Goal: Communication & Community: Share content

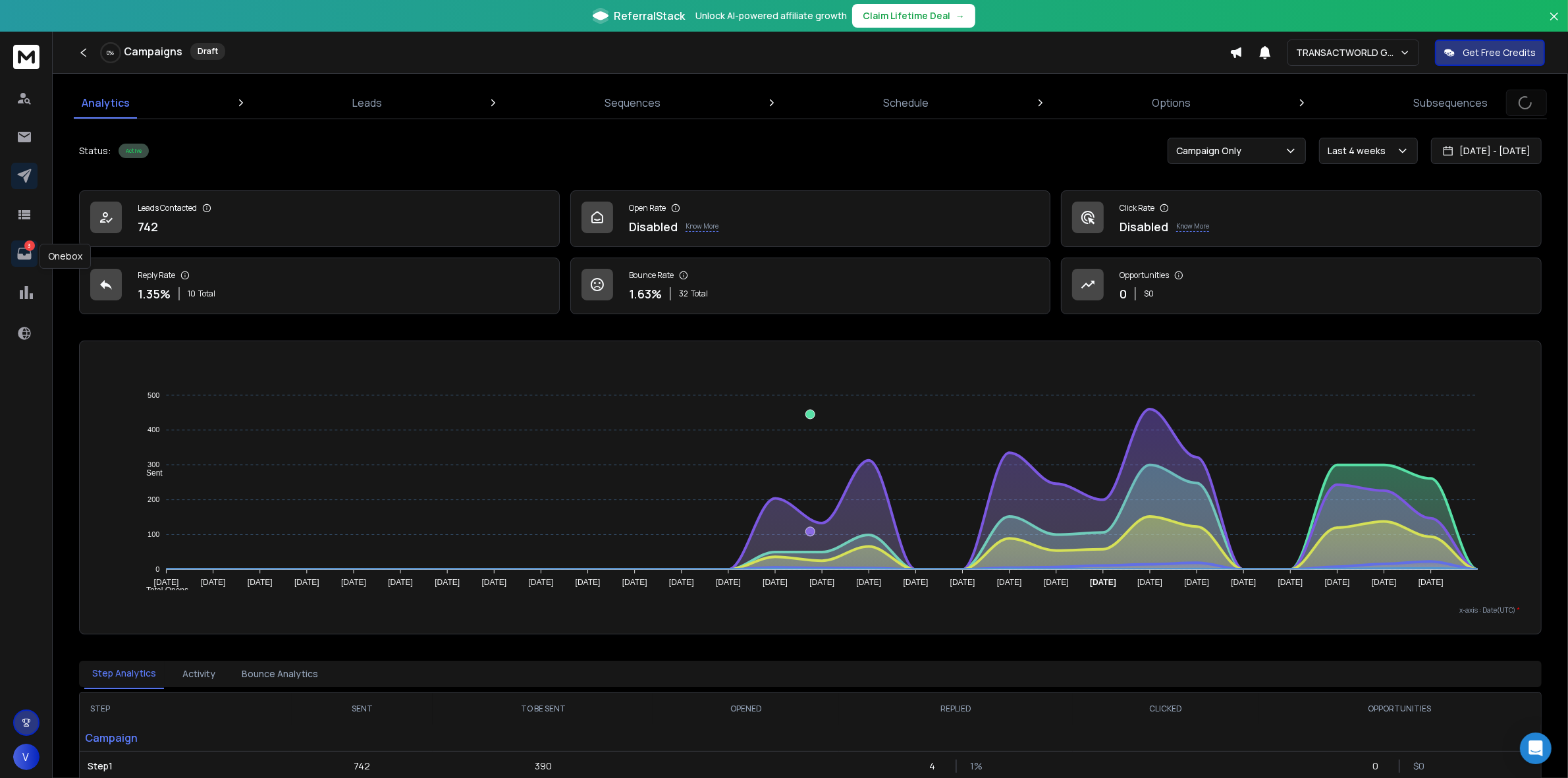
click at [25, 251] on p "3" at bounding box center [30, 245] width 10 height 10
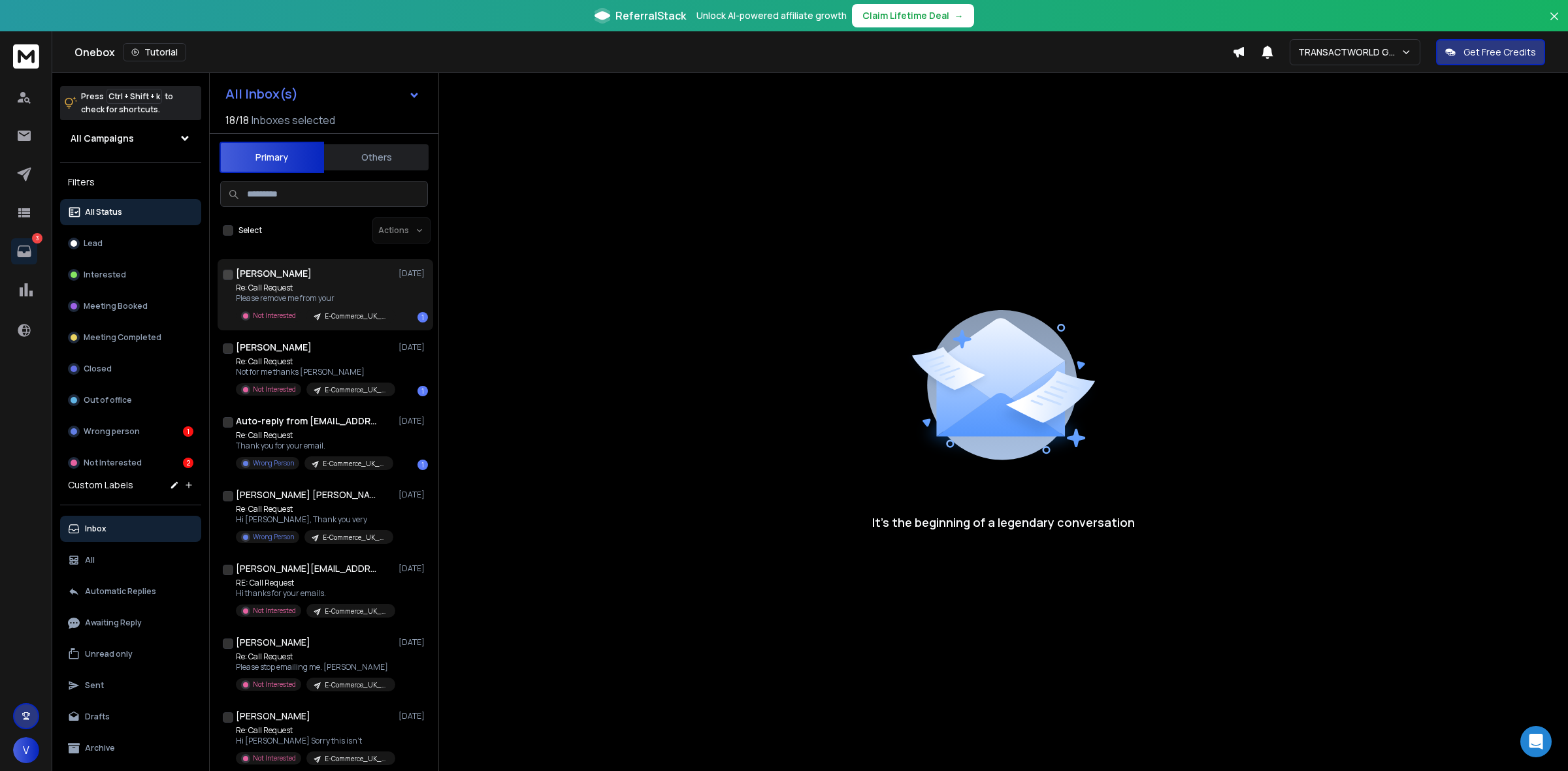
click at [320, 298] on p "Please remove me from your" at bounding box center [314, 298] width 157 height 10
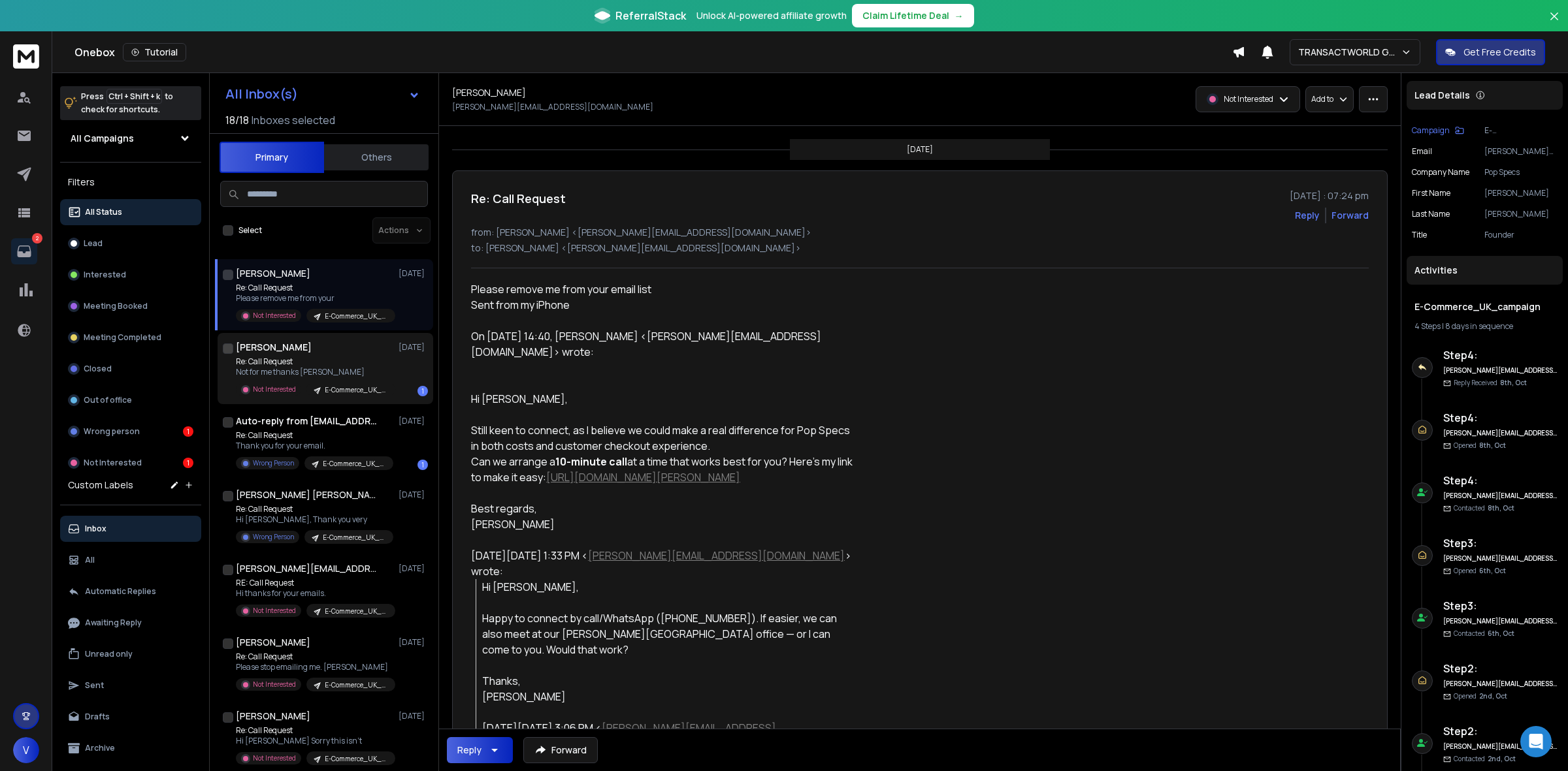
click at [337, 366] on p "Re: Call Request" at bounding box center [314, 362] width 157 height 10
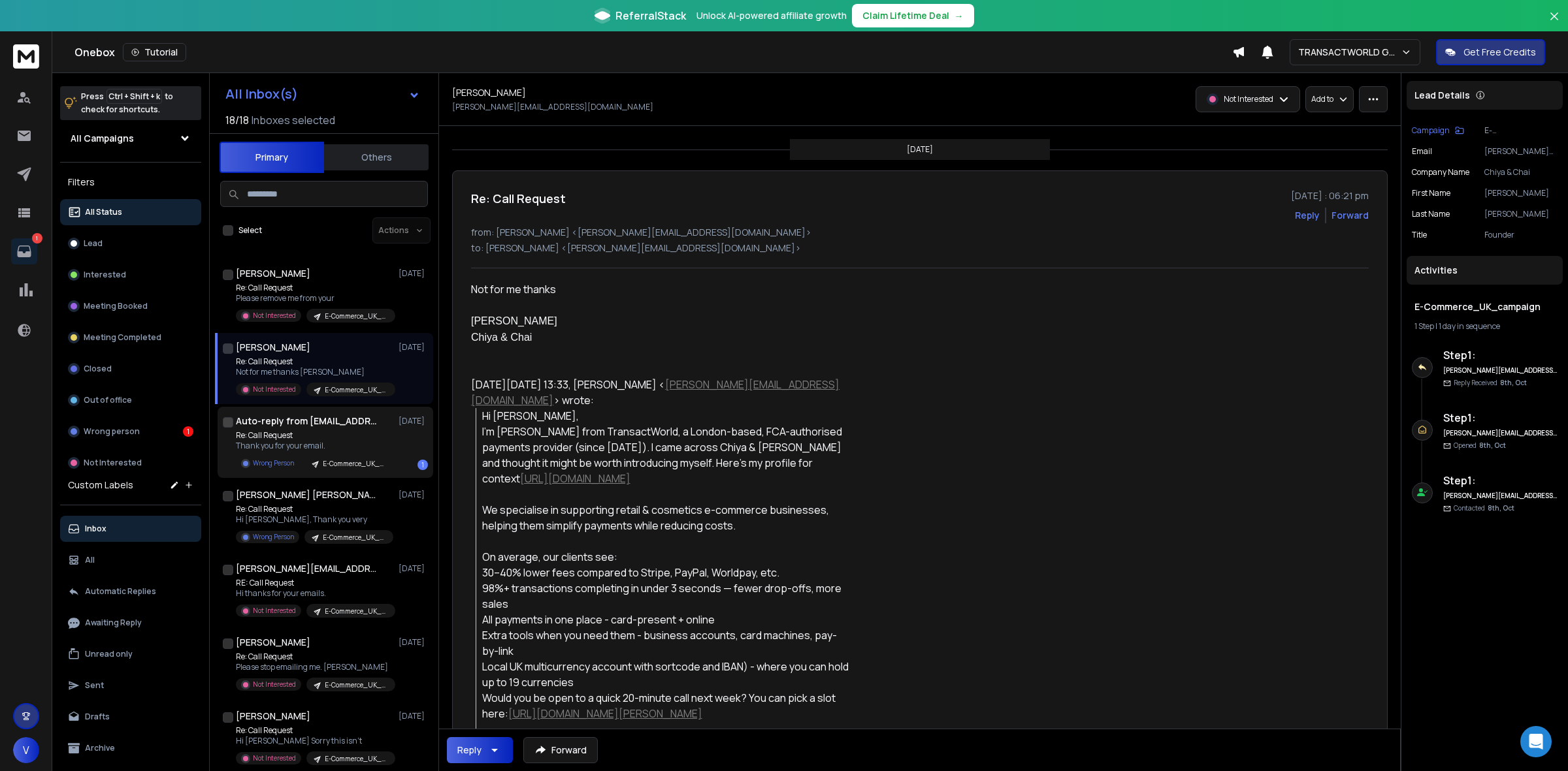
click at [333, 444] on p "Thank you for your email." at bounding box center [314, 446] width 157 height 10
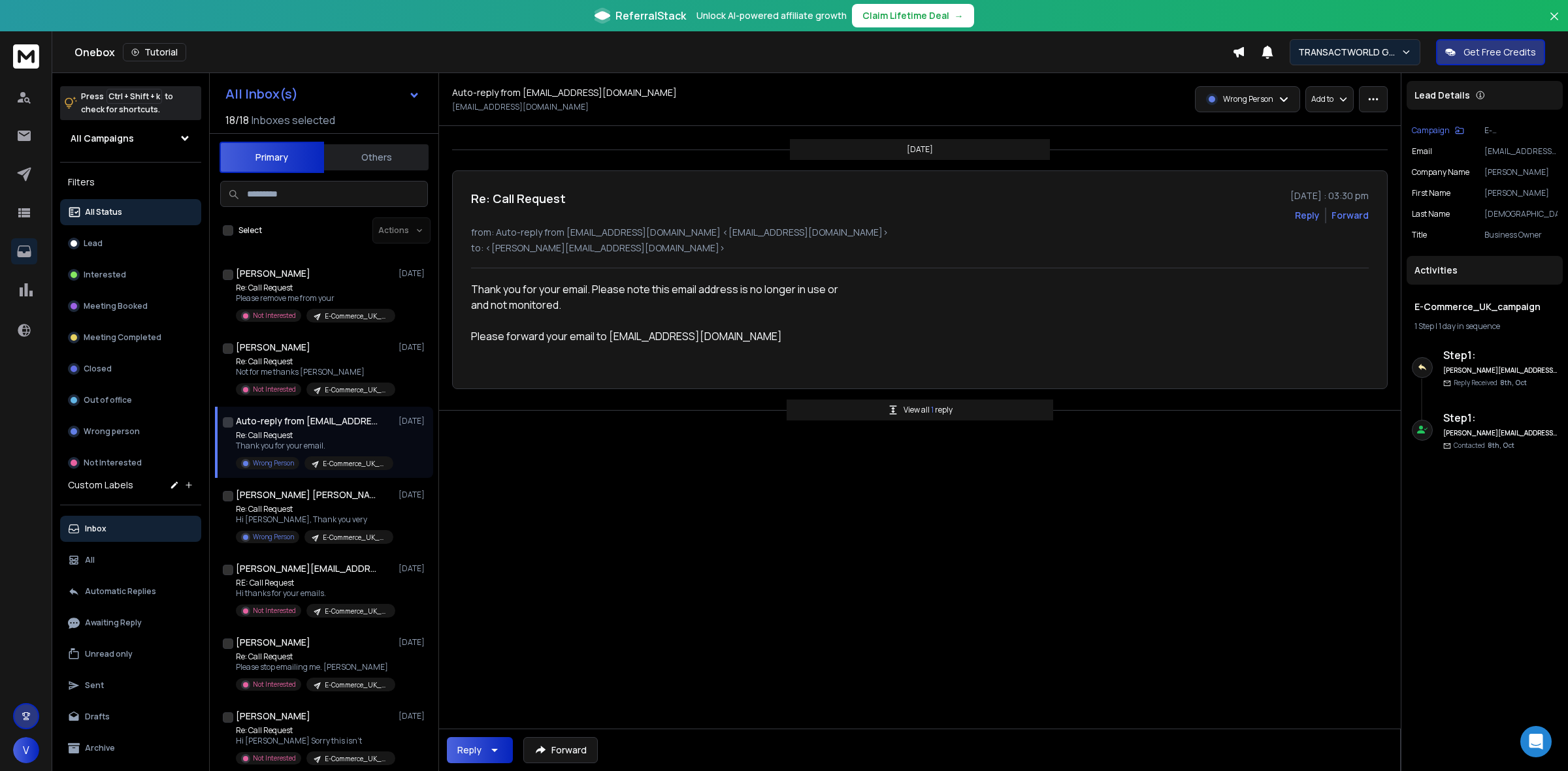
click at [1355, 47] on p "TRANSACTWORLD GROUP" at bounding box center [1349, 52] width 103 height 13
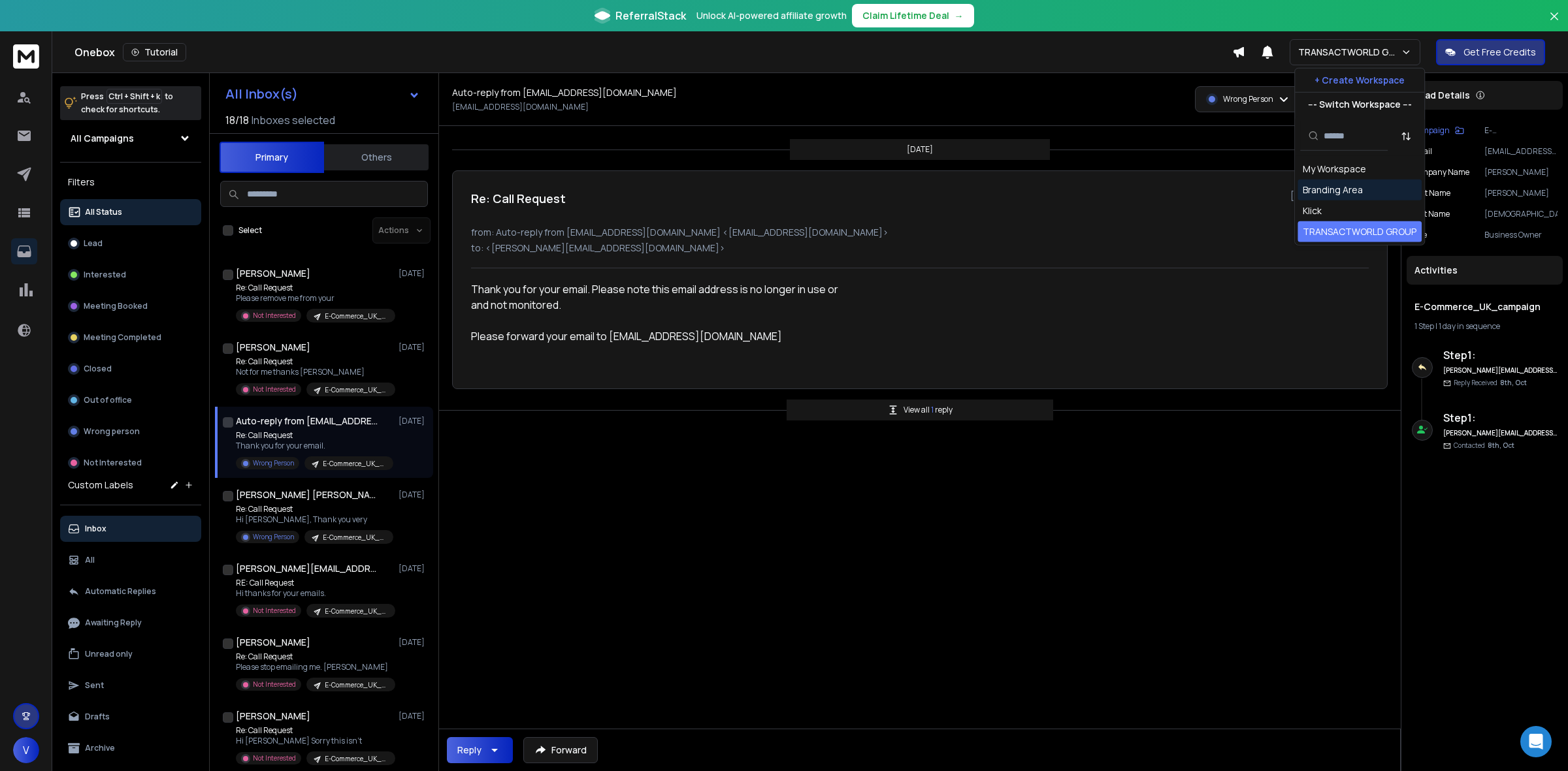
click at [1346, 193] on div "Branding Area" at bounding box center [1332, 190] width 60 height 13
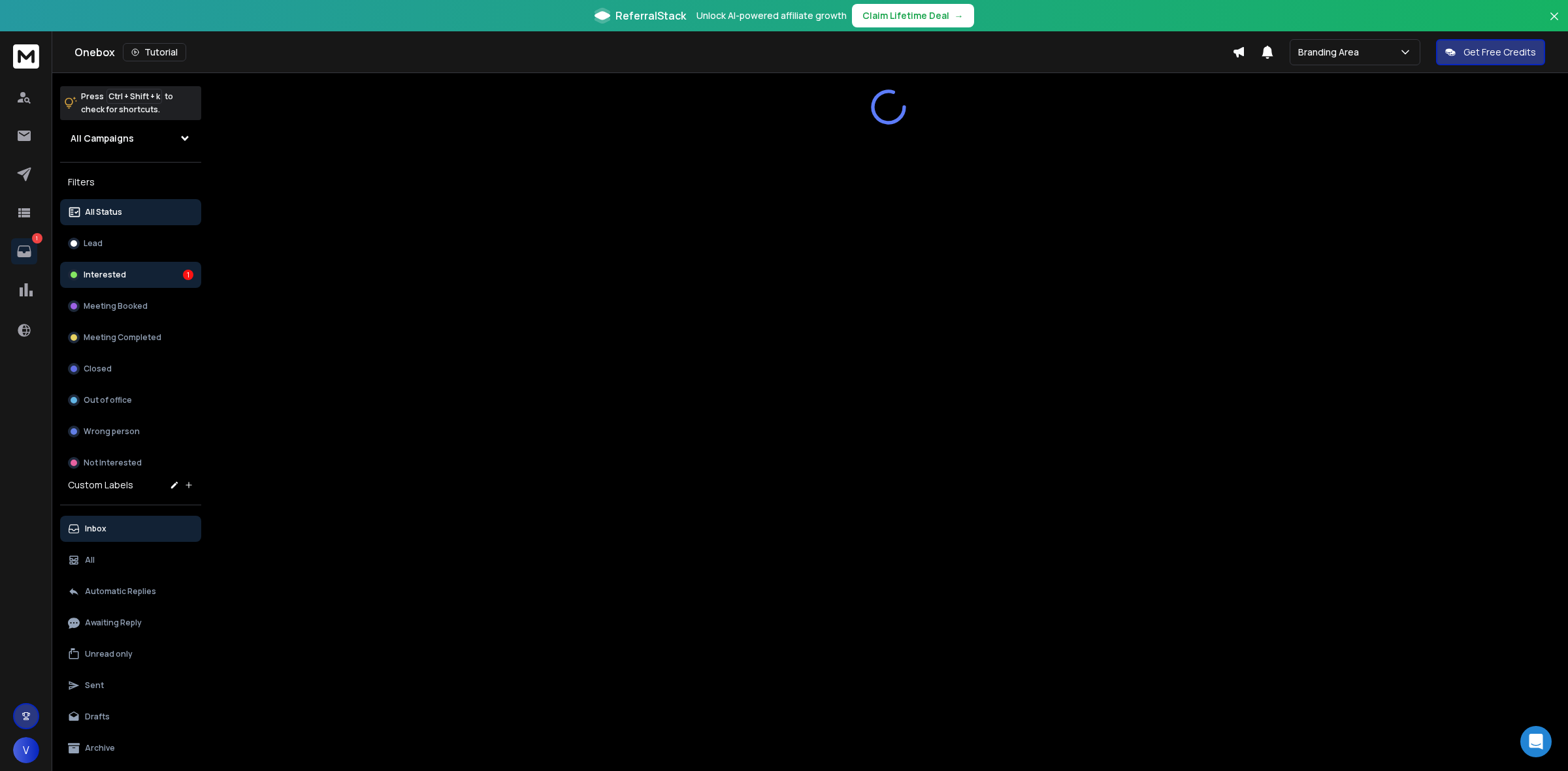
click at [121, 278] on p "Interested" at bounding box center [105, 275] width 42 height 10
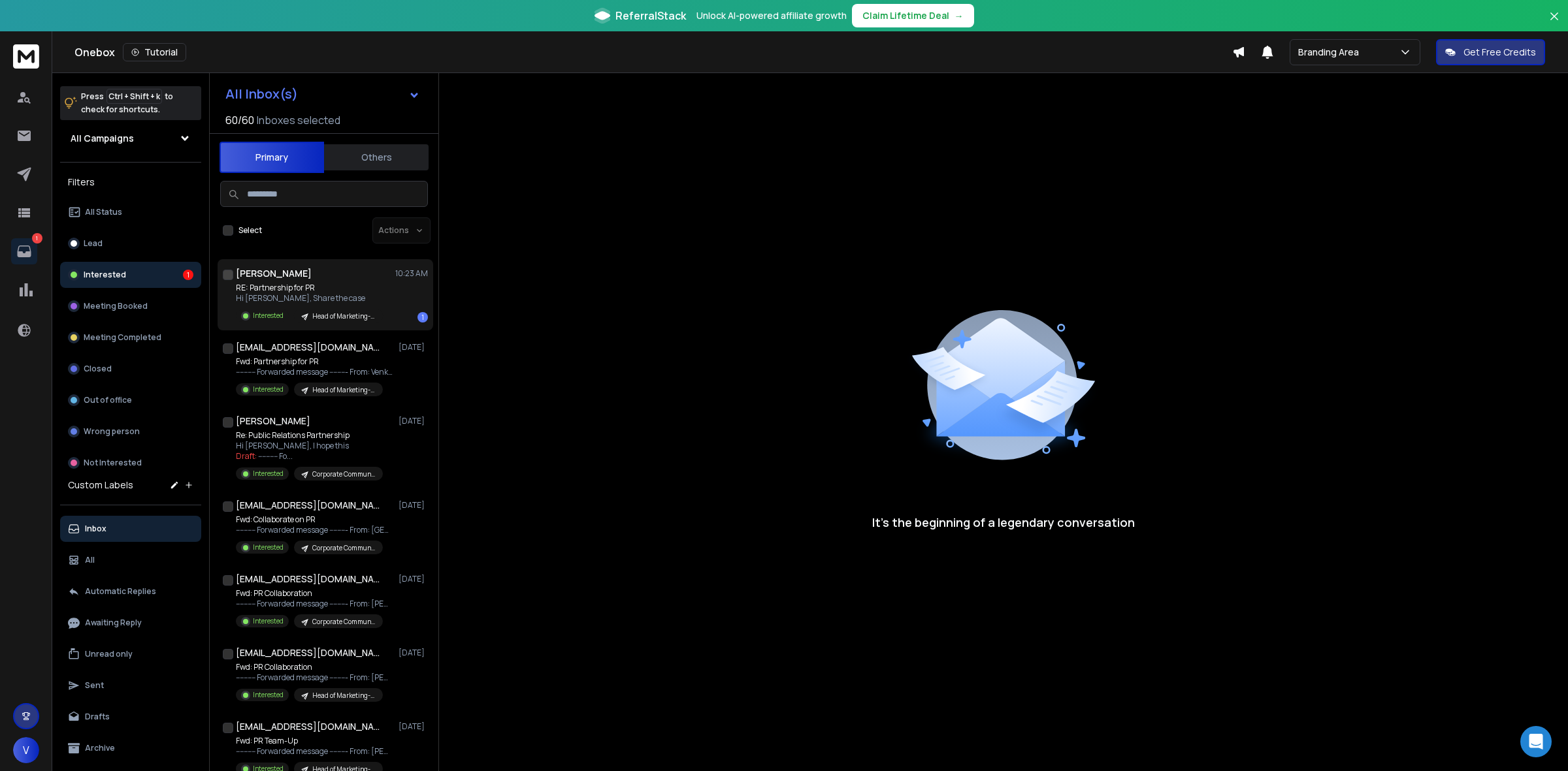
click at [350, 289] on p "RE: Partnership for PR" at bounding box center [309, 288] width 147 height 10
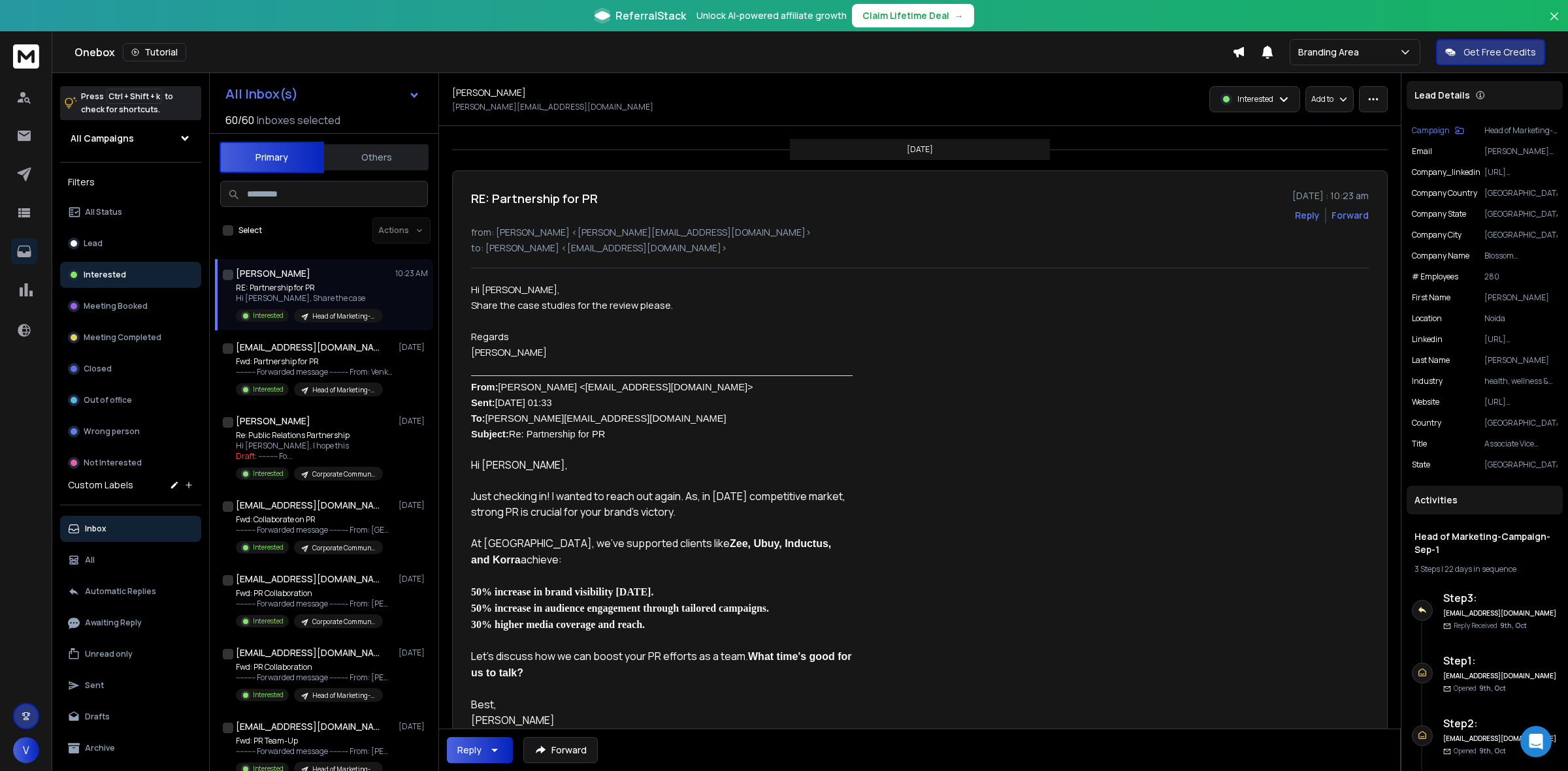
click at [1357, 214] on div "Forward" at bounding box center [1350, 215] width 37 height 13
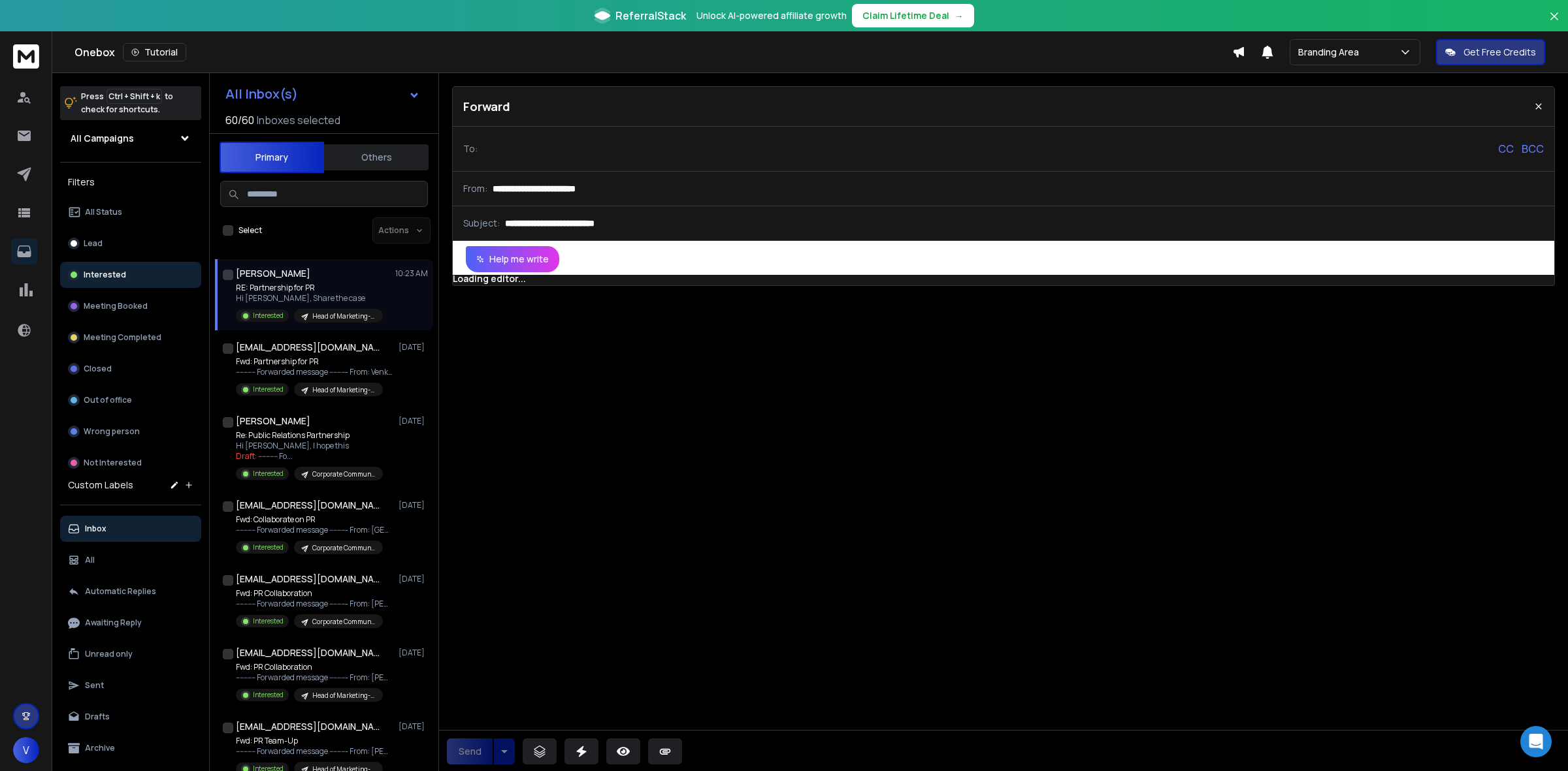
click at [525, 147] on input at bounding box center [529, 149] width 92 height 24
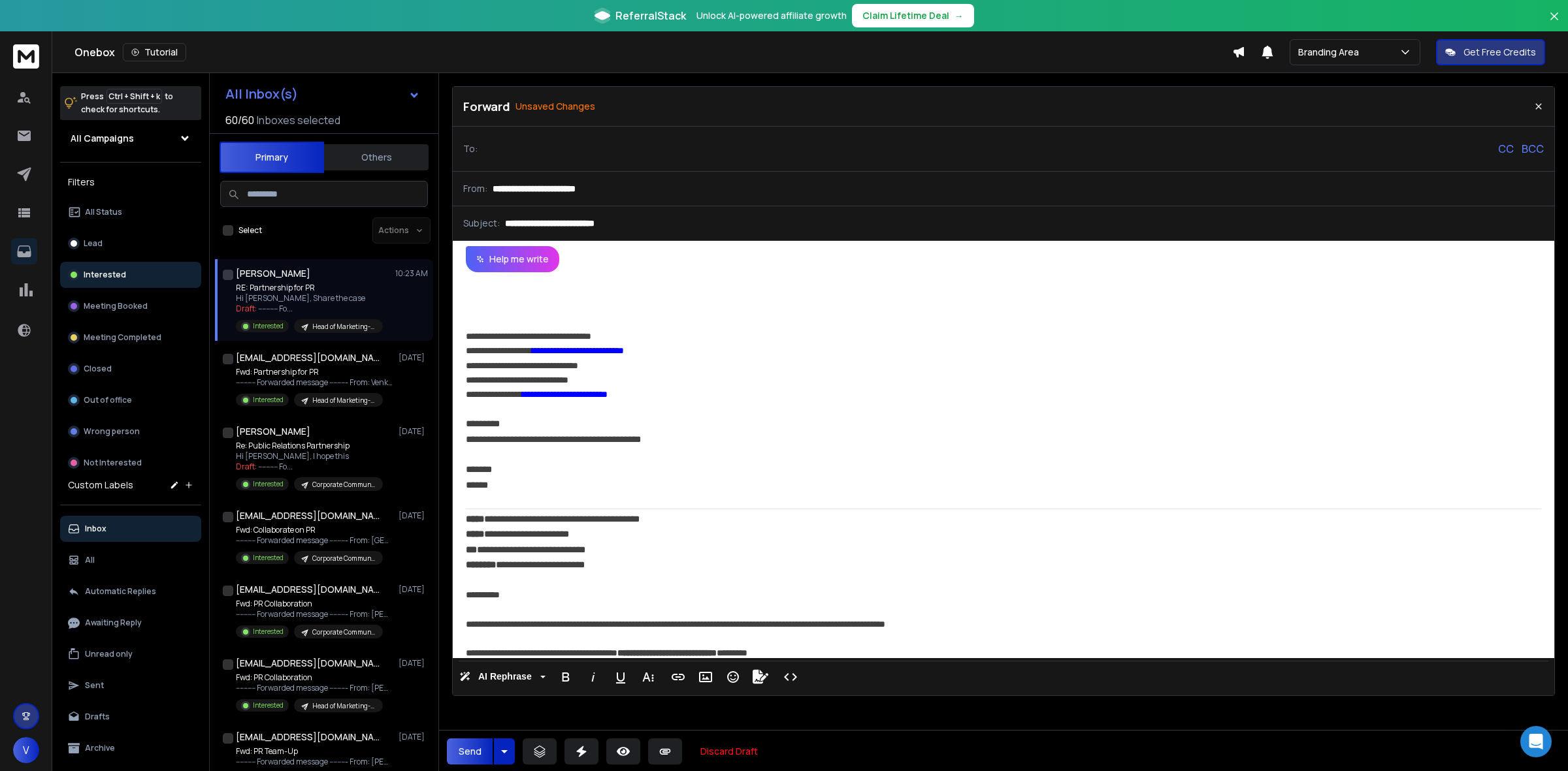
click at [527, 136] on div "To: CC BCC" at bounding box center [1004, 149] width 1102 height 44
click at [542, 158] on input at bounding box center [529, 149] width 92 height 24
type input "**********"
click at [742, 158] on div at bounding box center [988, 149] width 1010 height 24
click at [742, 158] on input at bounding box center [724, 149] width 92 height 24
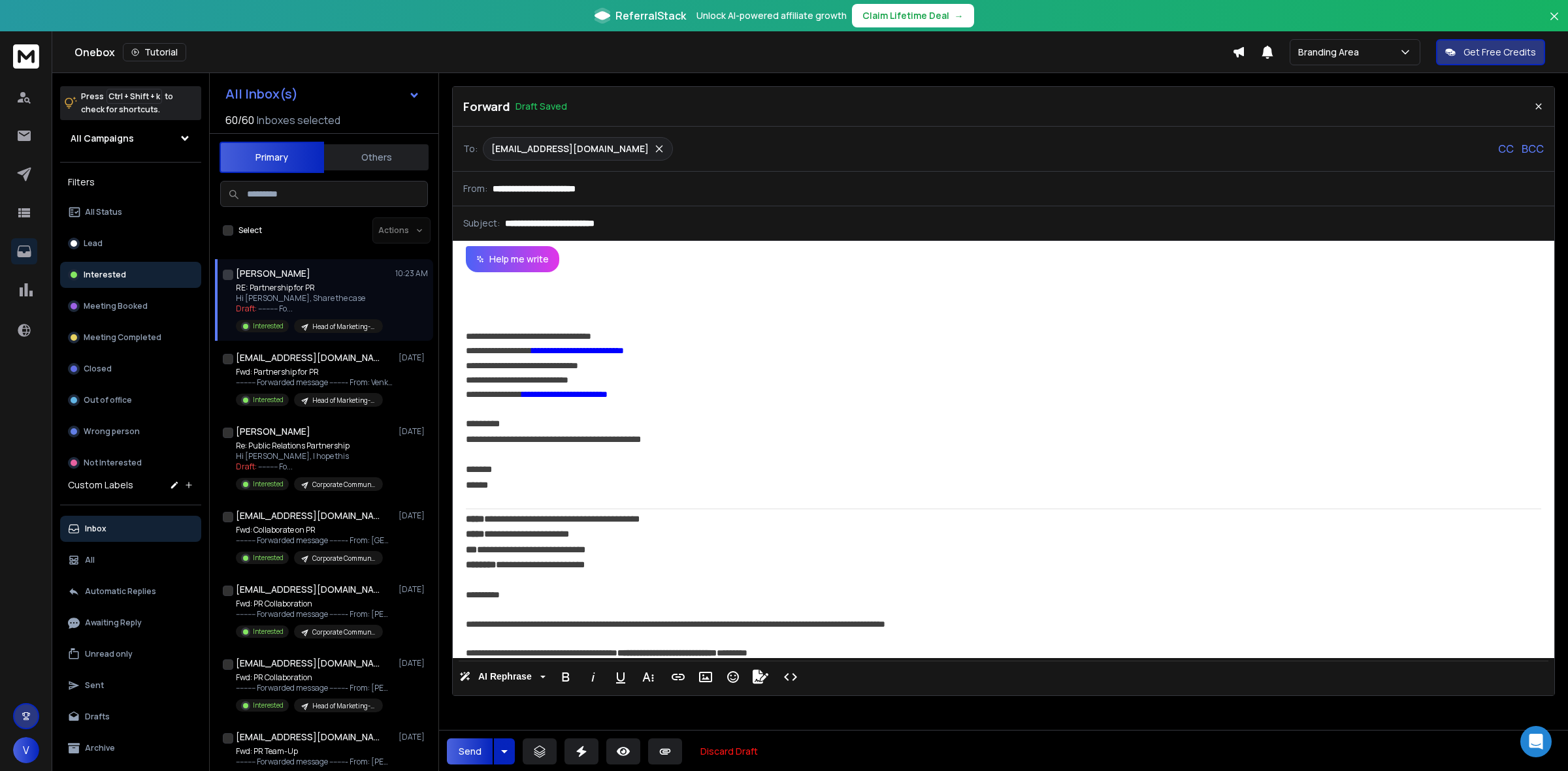
type input "**********"
click at [472, 751] on button "Send" at bounding box center [470, 752] width 46 height 26
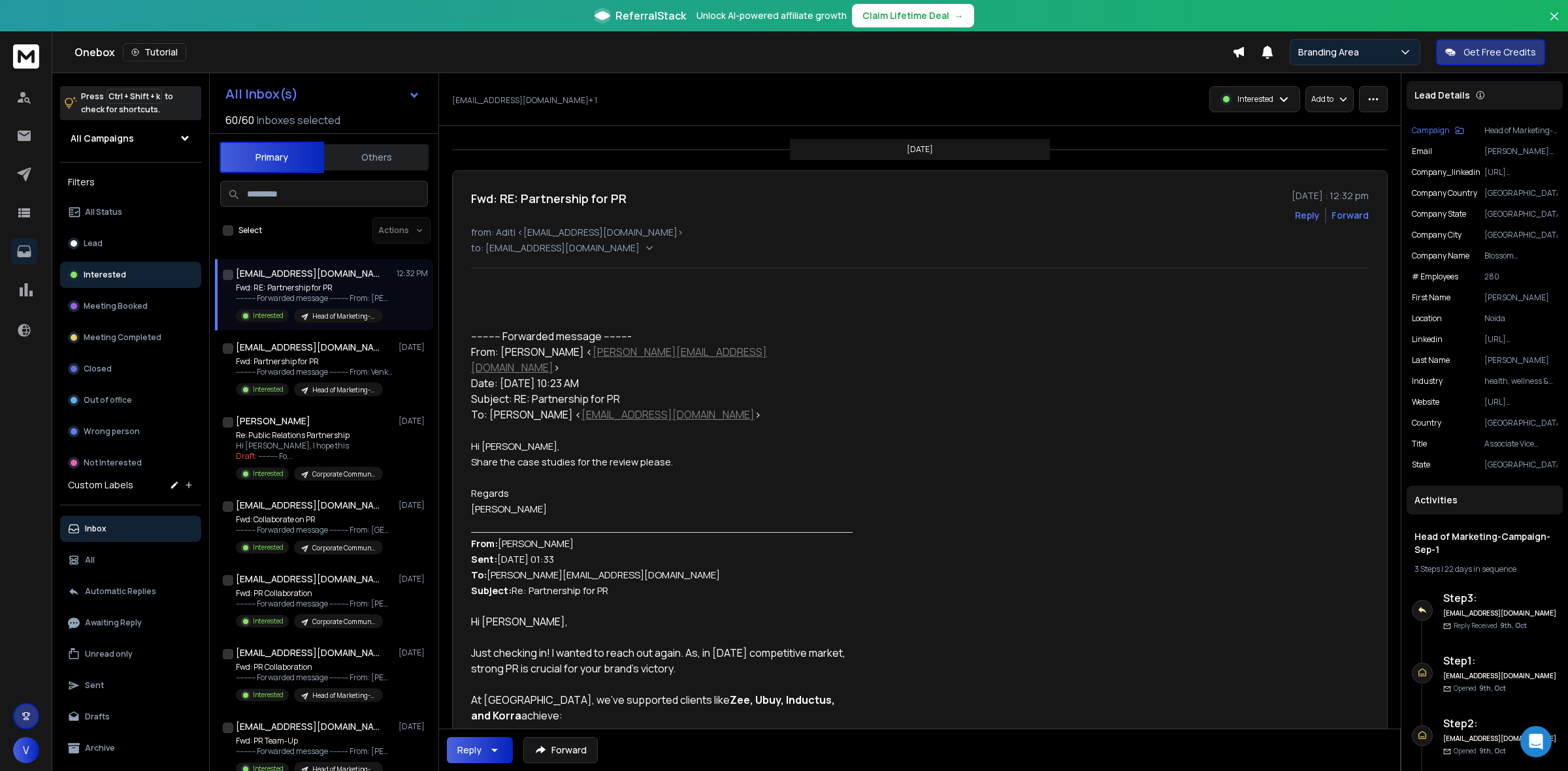
click at [1313, 51] on p "Branding Area" at bounding box center [1332, 52] width 66 height 13
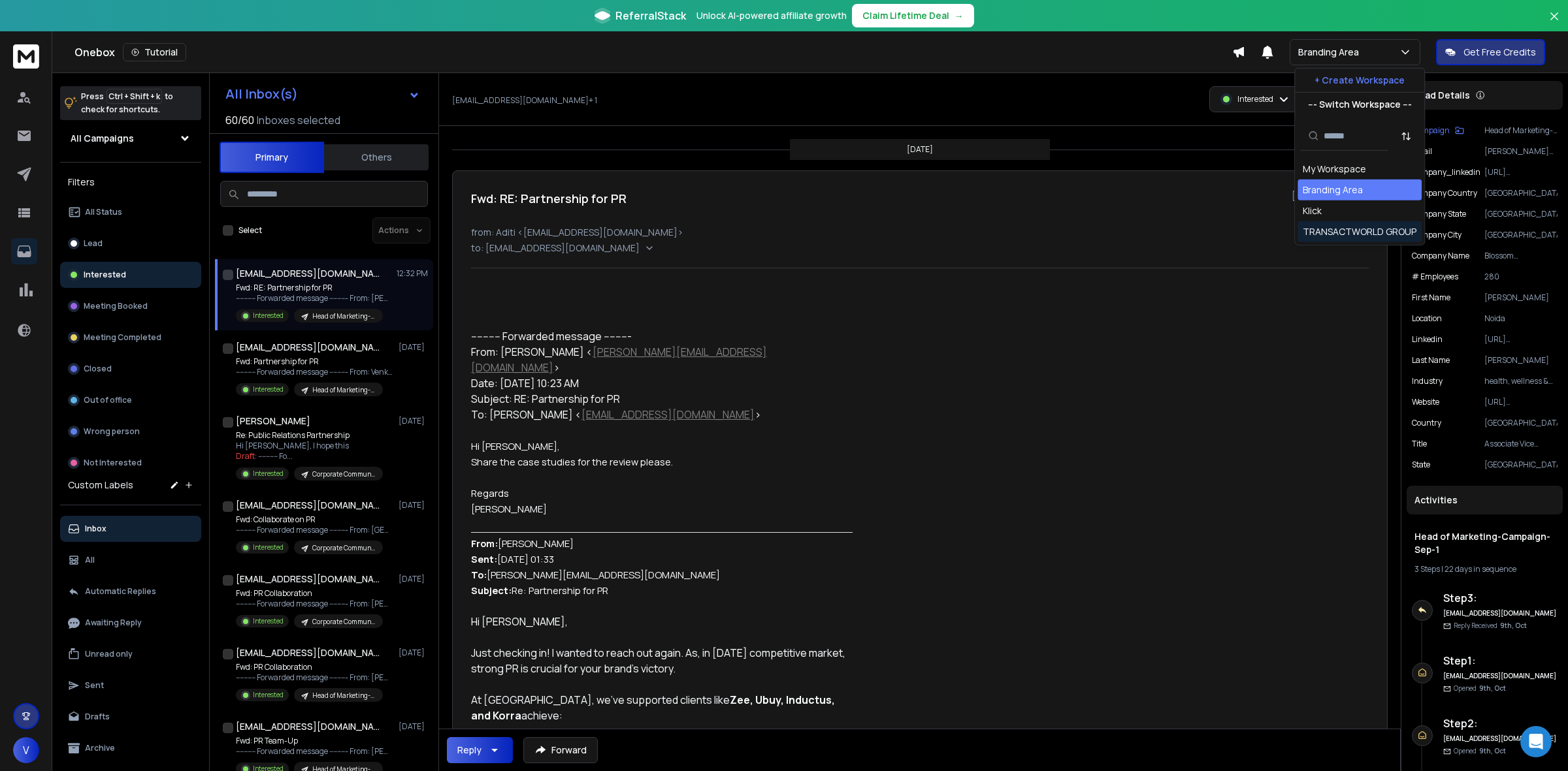
click at [1324, 235] on div "TRANSACTWORLD GROUP" at bounding box center [1359, 231] width 114 height 13
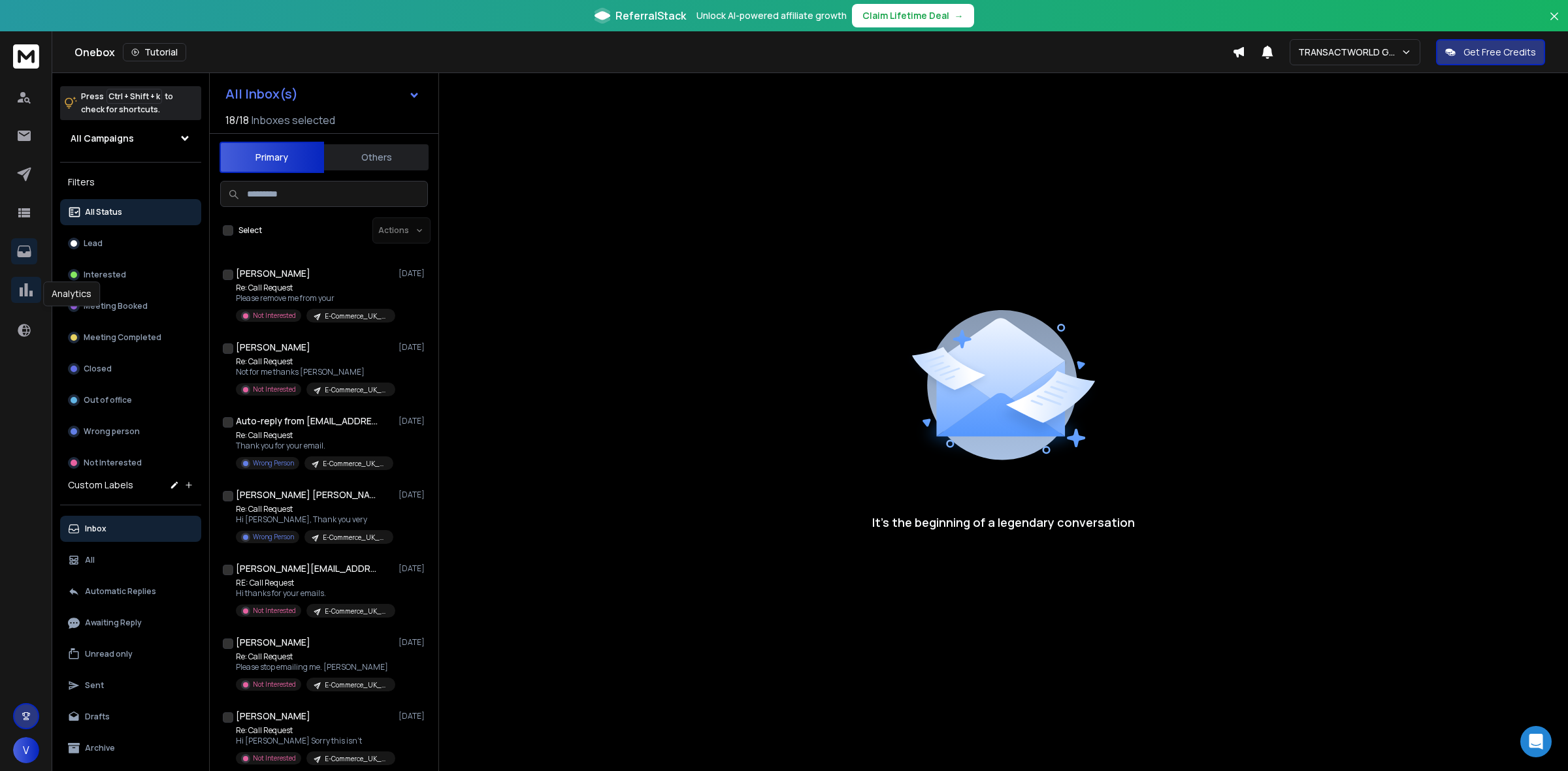
click at [28, 288] on icon at bounding box center [25, 290] width 19 height 19
